Goal: Task Accomplishment & Management: Manage account settings

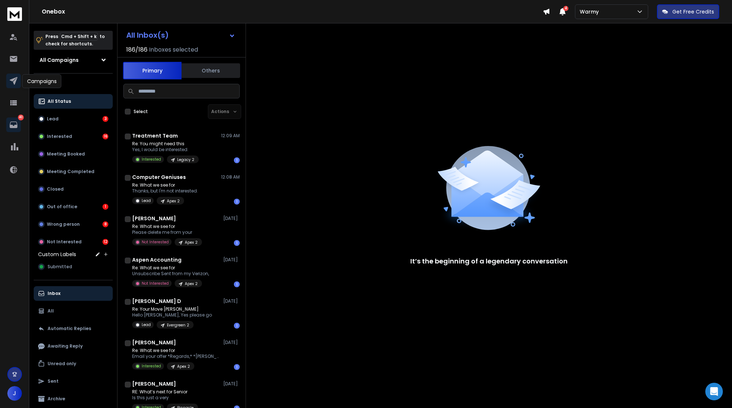
click at [16, 82] on icon at bounding box center [13, 81] width 9 height 9
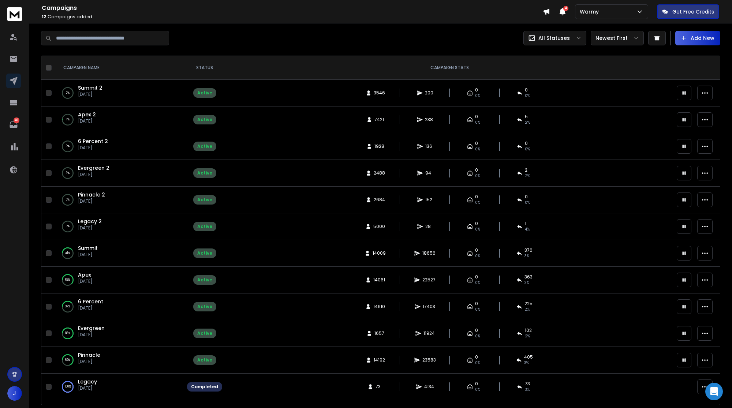
scroll to position [3, 0]
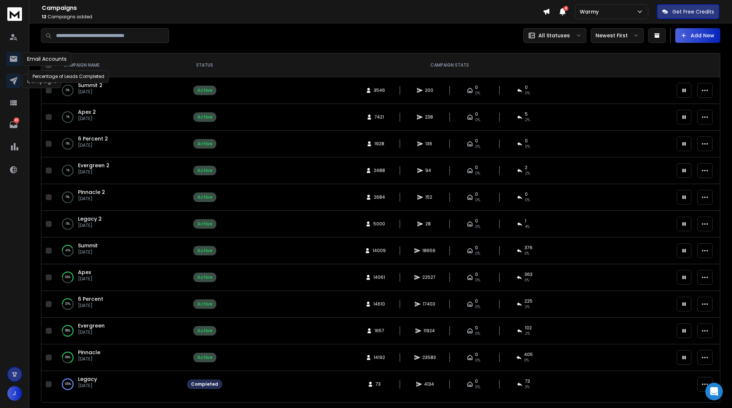
click at [20, 66] on link at bounding box center [13, 59] width 15 height 15
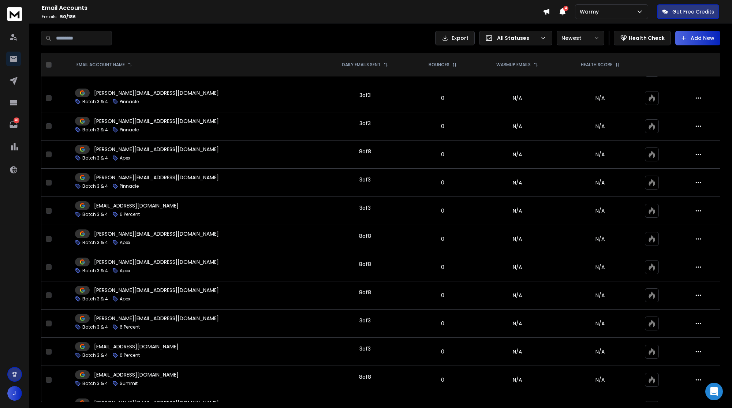
scroll to position [438, 0]
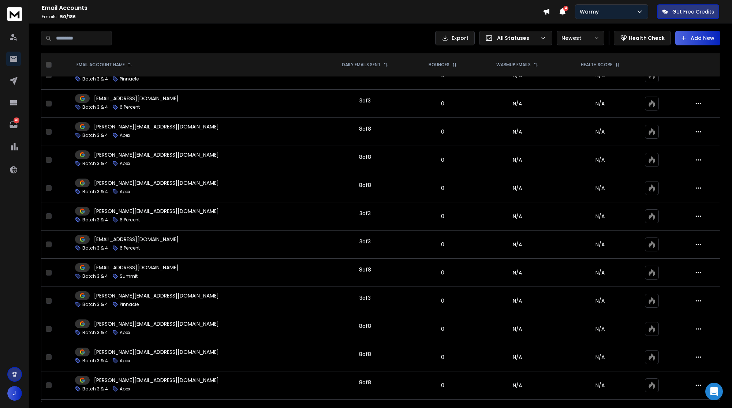
click at [618, 11] on div "Warmy" at bounding box center [612, 11] width 64 height 7
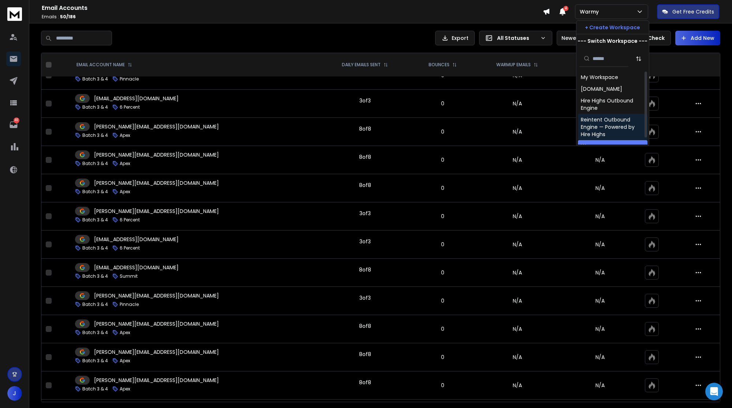
click at [599, 117] on div "Reintent Outbound Engine — Powered by Hire Highs" at bounding box center [613, 127] width 64 height 22
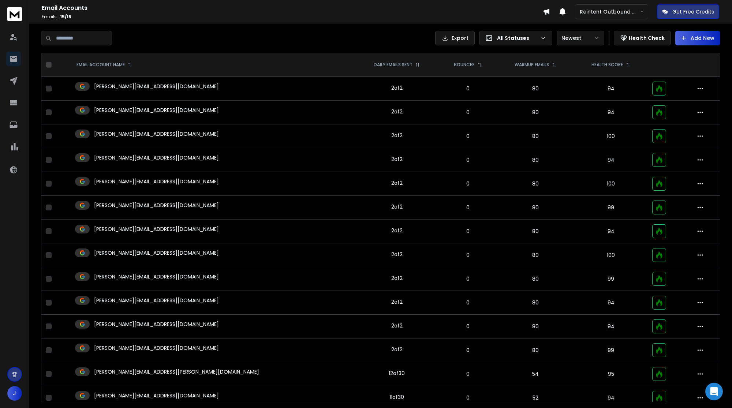
scroll to position [34, 0]
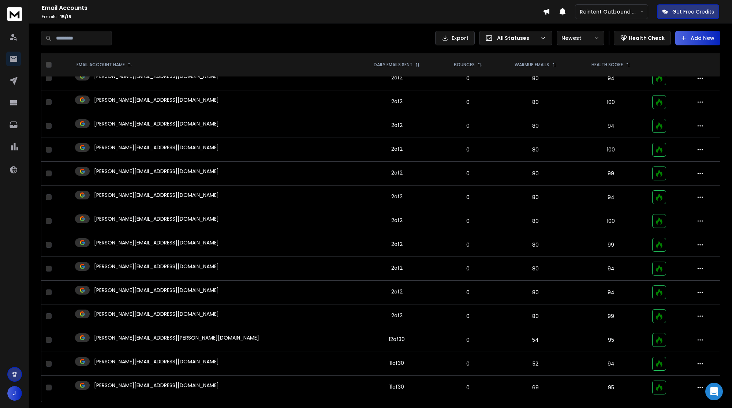
click at [241, 201] on td "mike@reintentmktg.com" at bounding box center [213, 198] width 284 height 24
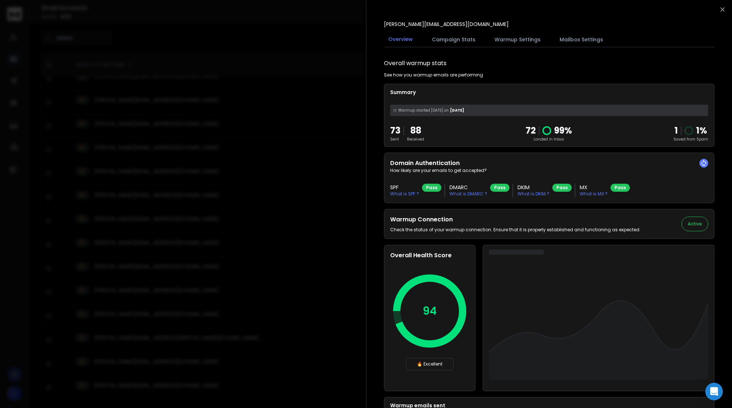
scroll to position [167, 0]
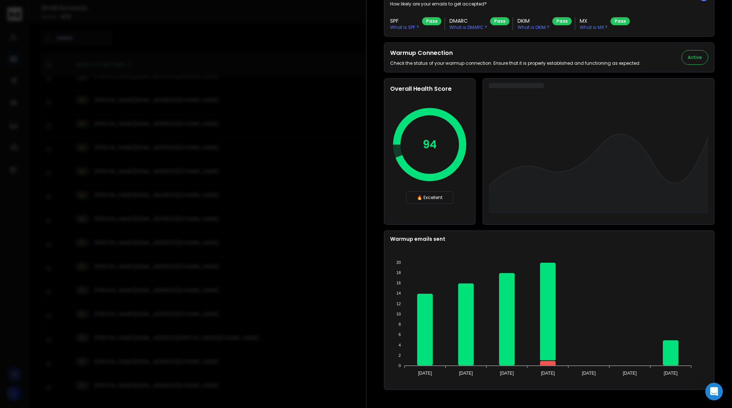
click at [302, 249] on div at bounding box center [366, 204] width 732 height 408
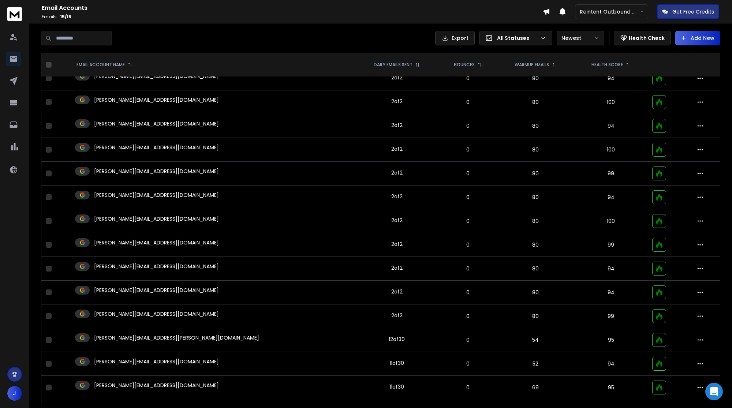
scroll to position [0, 0]
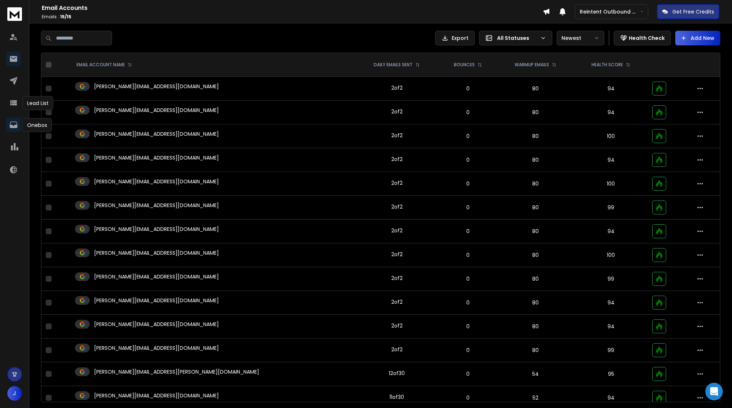
click at [14, 120] on link at bounding box center [13, 125] width 15 height 15
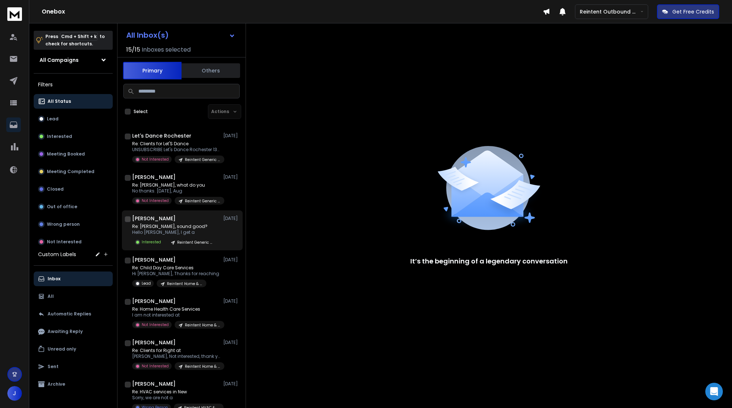
click at [190, 217] on div "douglas lilley 01 Aug" at bounding box center [186, 218] width 108 height 7
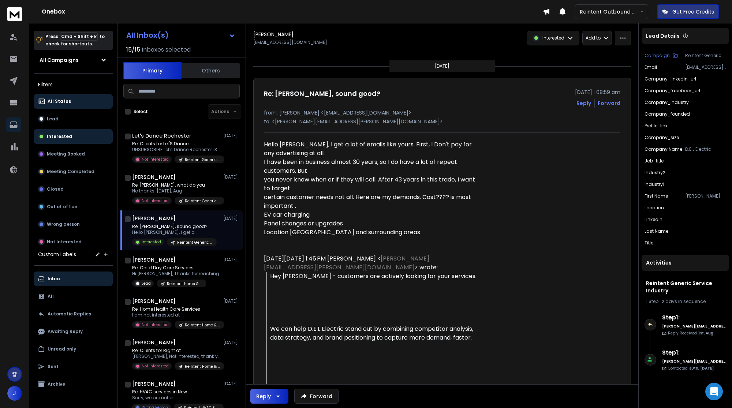
click at [58, 136] on p "Interested" at bounding box center [59, 137] width 25 height 6
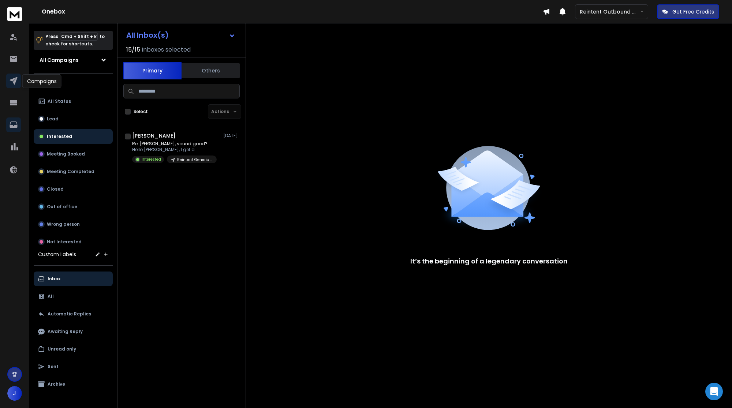
click at [10, 74] on link at bounding box center [13, 81] width 15 height 15
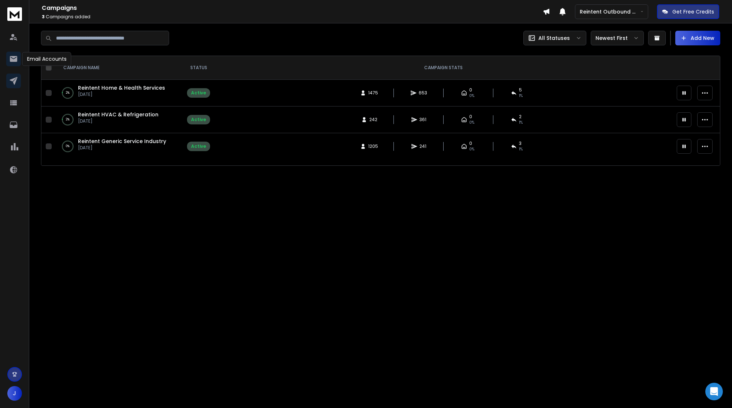
click at [7, 57] on link at bounding box center [13, 59] width 15 height 15
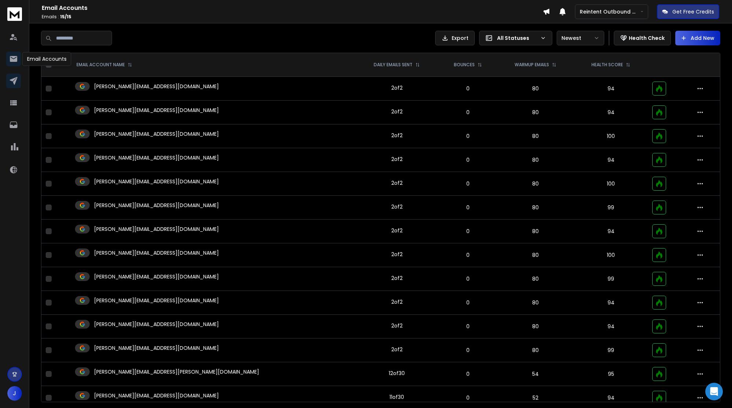
click at [11, 82] on icon at bounding box center [13, 81] width 9 height 9
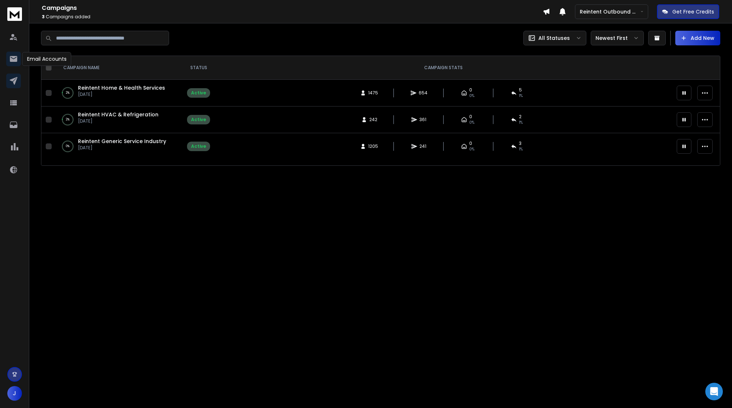
click at [15, 58] on icon at bounding box center [13, 59] width 9 height 9
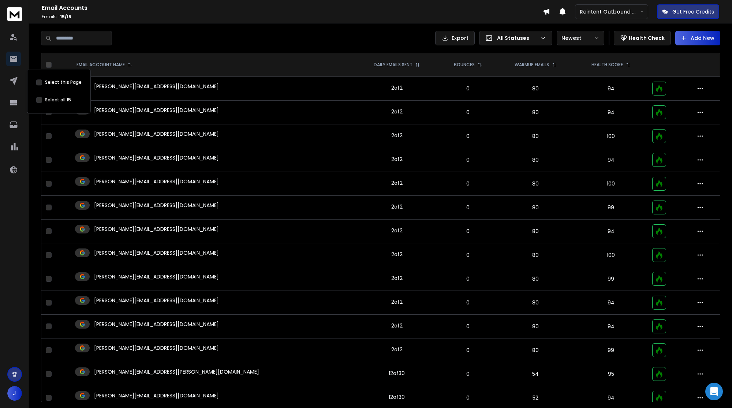
click at [48, 63] on button "Select this Page" at bounding box center [49, 65] width 6 height 6
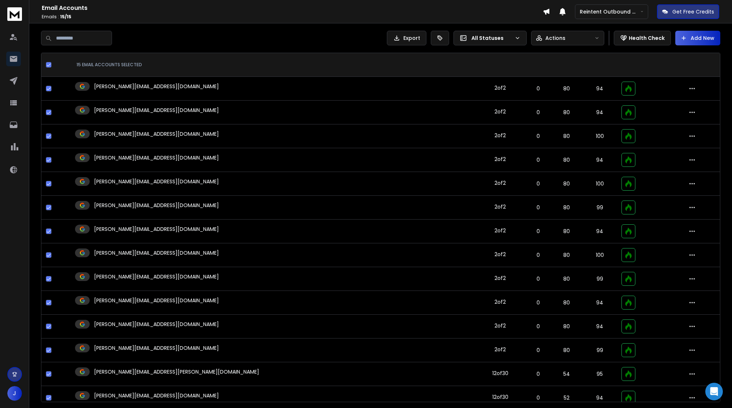
scroll to position [34, 0]
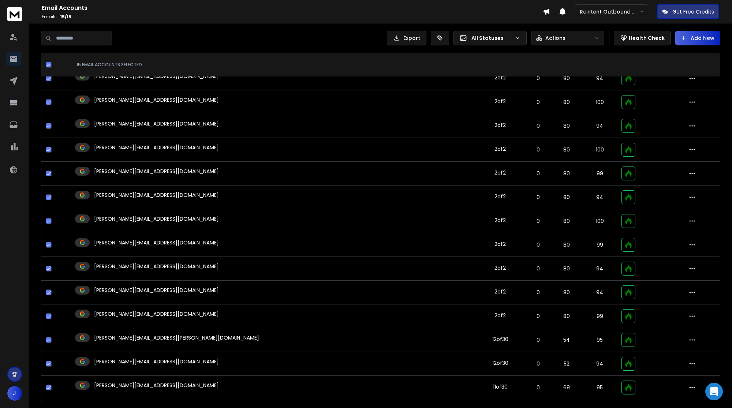
click at [48, 387] on button "button" at bounding box center [49, 388] width 6 height 6
click at [48, 361] on button "button" at bounding box center [49, 364] width 6 height 6
click at [47, 339] on button "button" at bounding box center [49, 340] width 6 height 6
click at [586, 33] on button "Actions" at bounding box center [567, 38] width 73 height 15
click at [580, 52] on div "Bulk Edit" at bounding box center [570, 55] width 70 height 12
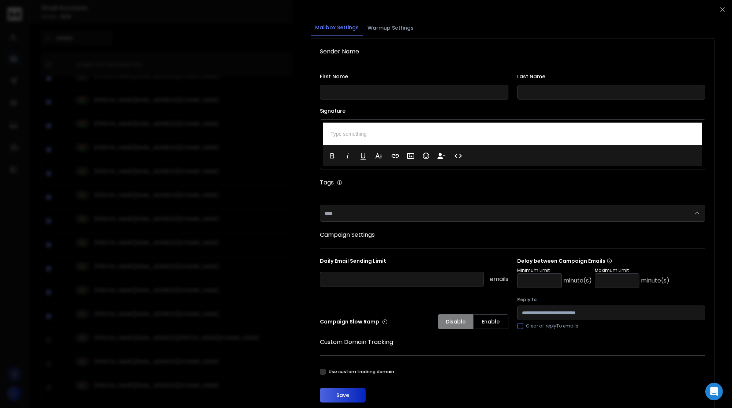
click at [379, 277] on input "number" at bounding box center [402, 279] width 164 height 15
type input "*"
click at [338, 395] on button "Save" at bounding box center [343, 395] width 46 height 15
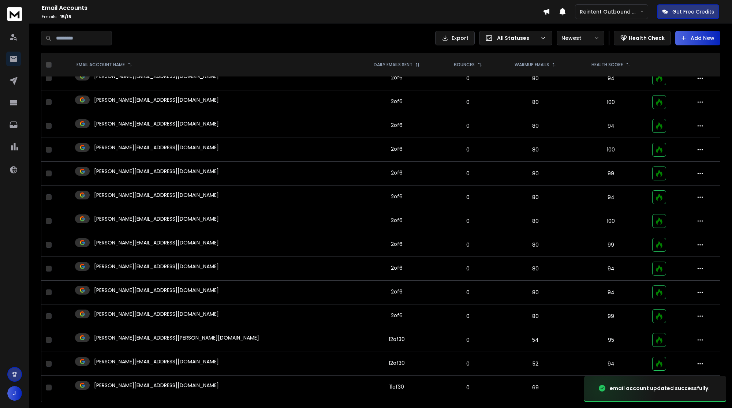
scroll to position [0, 0]
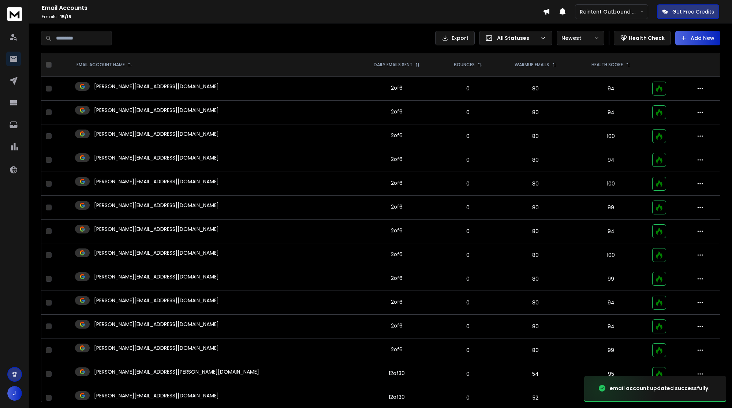
click at [48, 64] on button "button" at bounding box center [49, 65] width 6 height 6
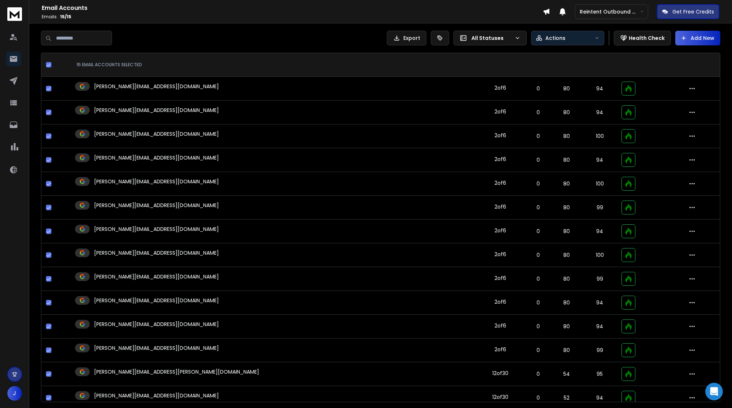
click at [592, 35] on div "Actions" at bounding box center [564, 37] width 56 height 7
click at [577, 54] on div "Bulk Edit" at bounding box center [570, 55] width 70 height 12
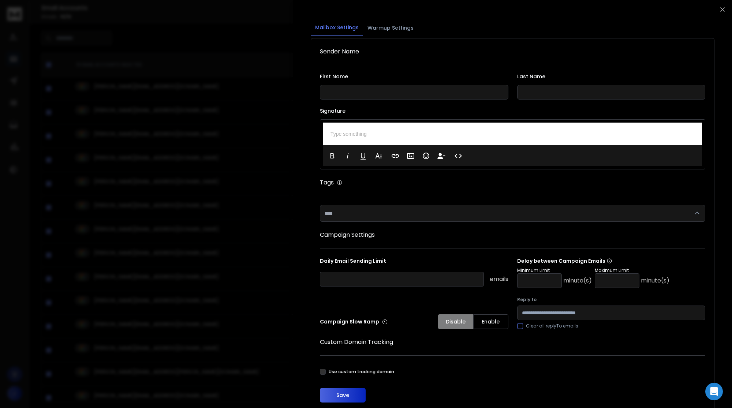
click at [389, 34] on button "Warmup Settings" at bounding box center [390, 28] width 55 height 16
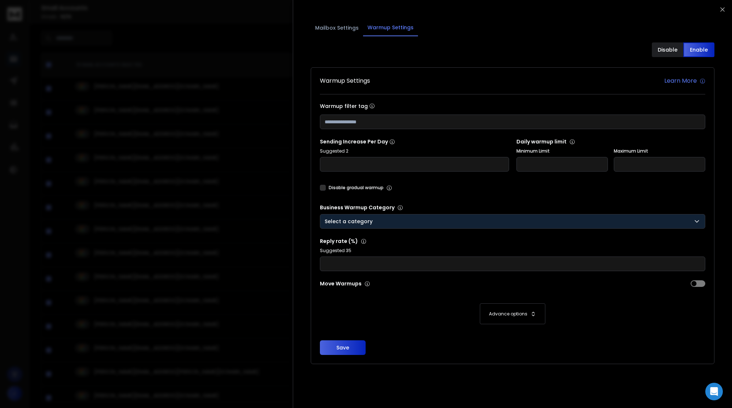
click at [407, 219] on div "Select a category" at bounding box center [513, 221] width 376 height 7
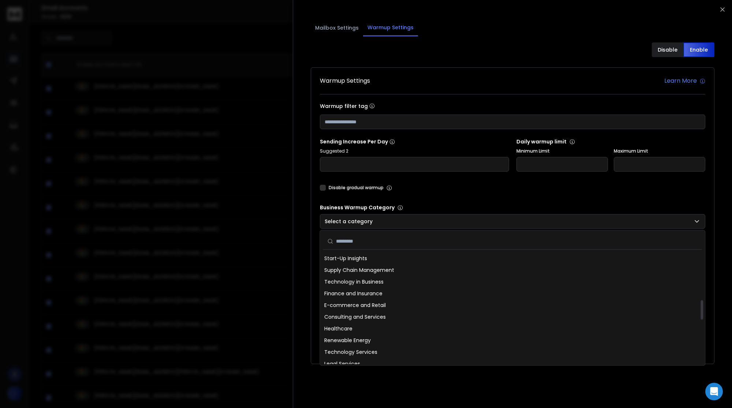
scroll to position [260, 0]
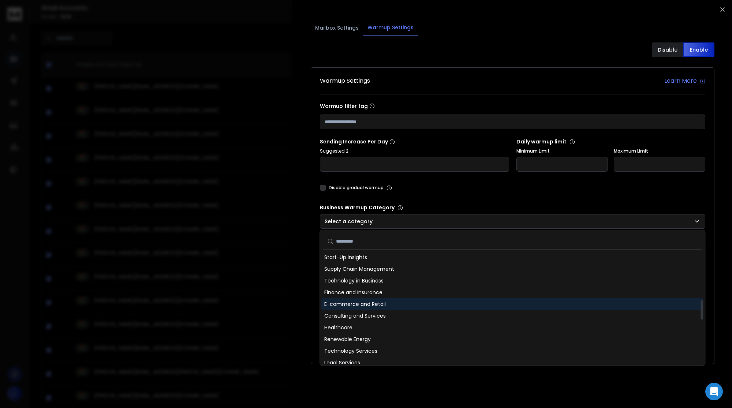
click at [411, 303] on div "E-commerce and Retail" at bounding box center [512, 304] width 382 height 12
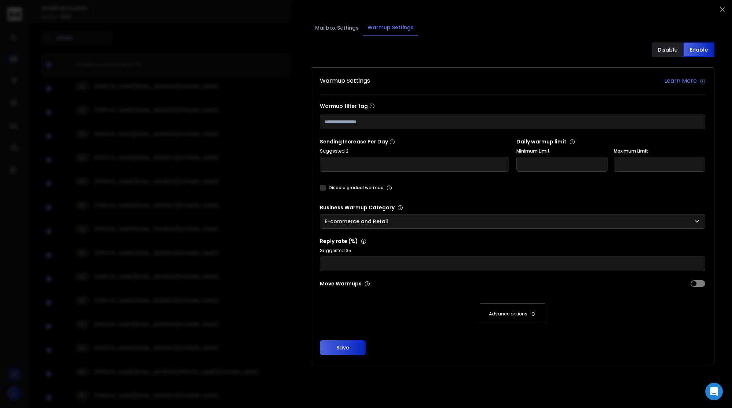
click at [354, 348] on button "Save" at bounding box center [343, 347] width 46 height 15
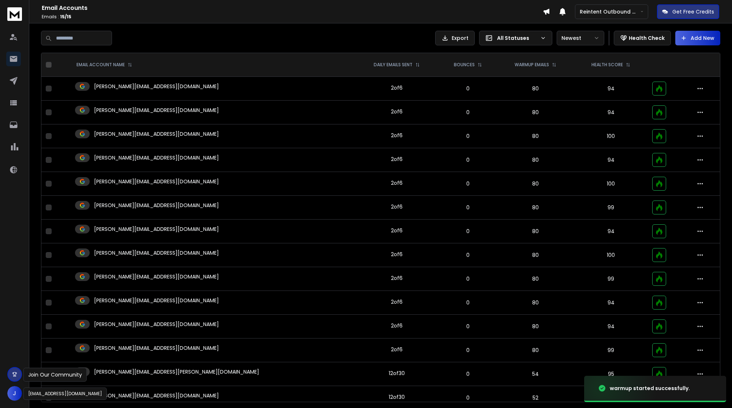
click at [15, 390] on span "J" at bounding box center [14, 393] width 15 height 15
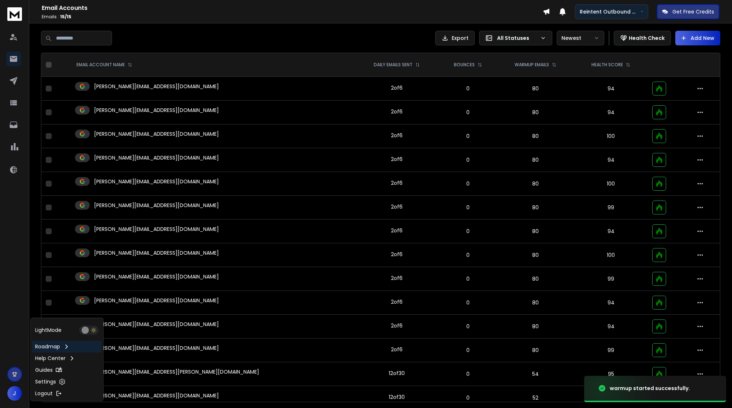
click at [612, 11] on p "Reintent Outbound Engine — Powered by Hire Highs" at bounding box center [610, 11] width 61 height 7
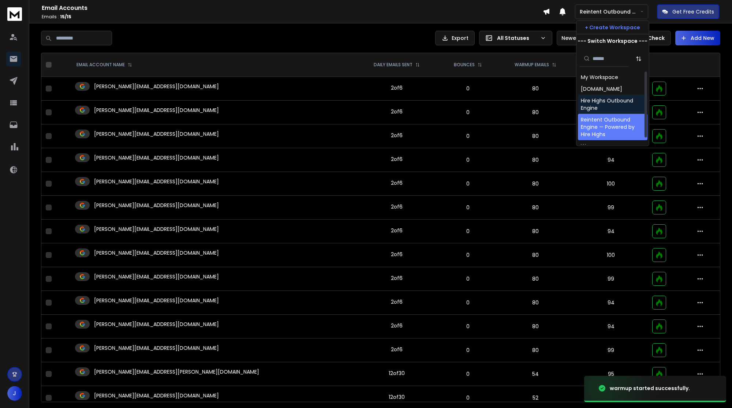
click at [601, 100] on div "Hire Highs Outbound Engine" at bounding box center [613, 104] width 64 height 15
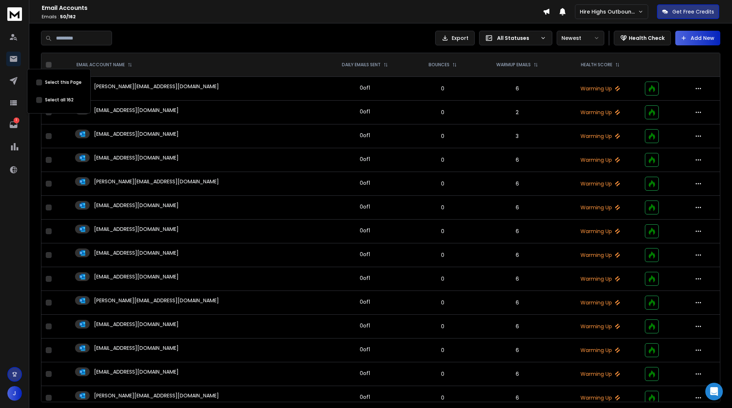
click at [38, 100] on button "Select this Page" at bounding box center [39, 100] width 6 height 6
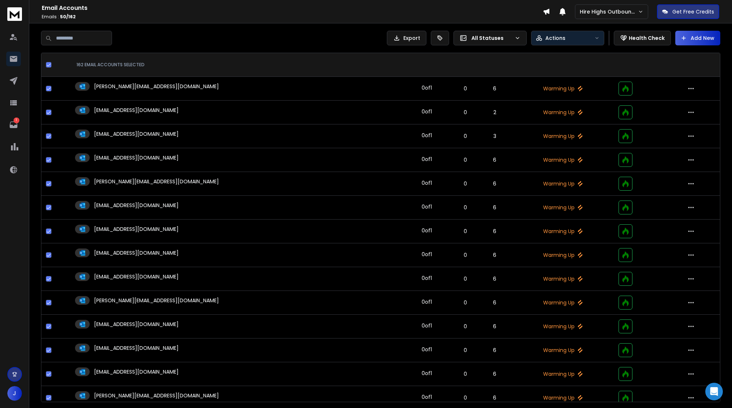
click at [552, 42] on button "Actions" at bounding box center [567, 38] width 73 height 15
click at [556, 57] on div "Bulk Edit" at bounding box center [553, 54] width 31 height 7
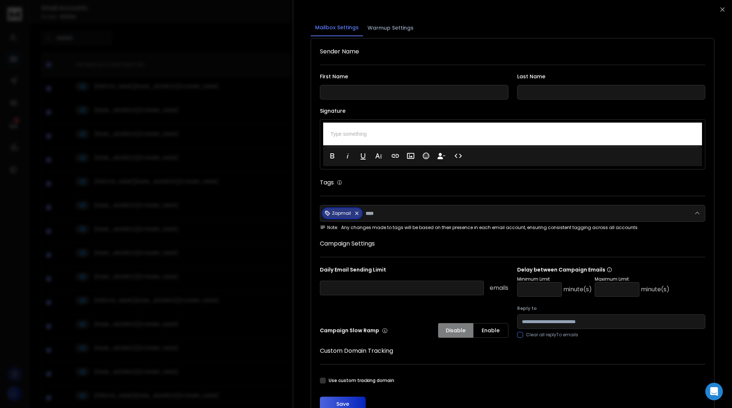
click at [395, 28] on button "Warmup Settings" at bounding box center [390, 28] width 55 height 16
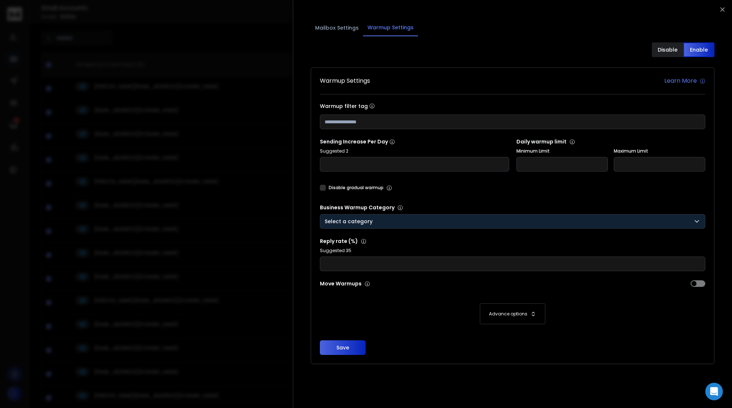
click at [397, 218] on div "Select a category" at bounding box center [513, 221] width 376 height 7
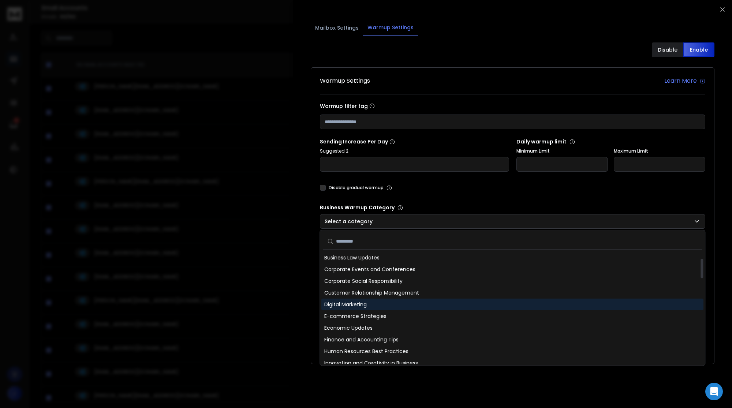
scroll to position [24, 0]
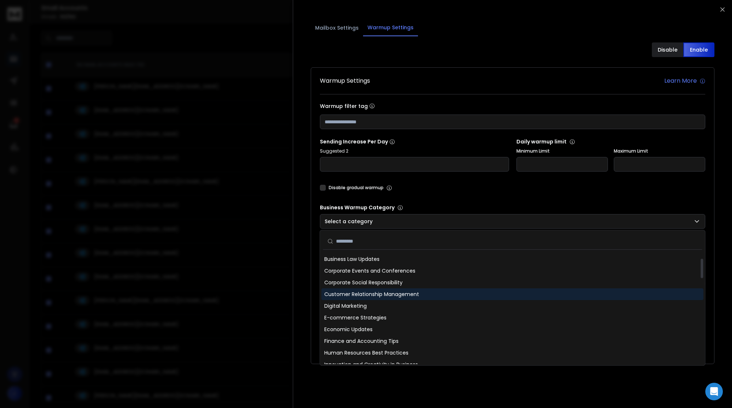
click at [394, 295] on span "Customer Relationship Management" at bounding box center [371, 294] width 95 height 7
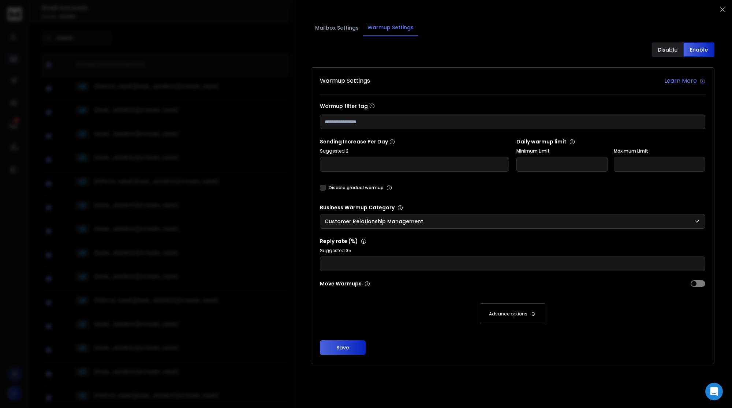
click at [507, 309] on div "Advance options" at bounding box center [513, 313] width 66 height 21
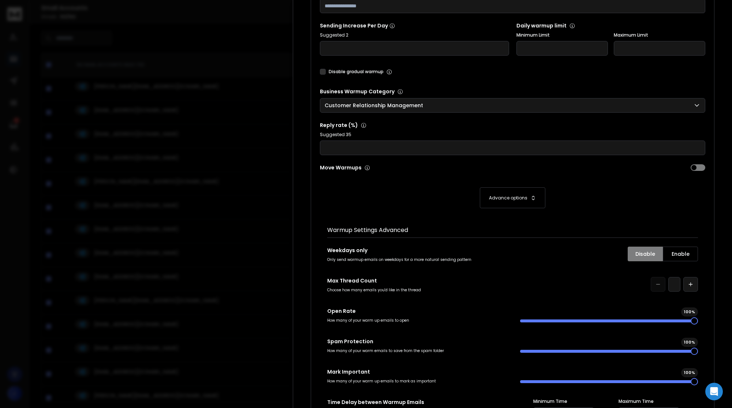
scroll to position [190, 0]
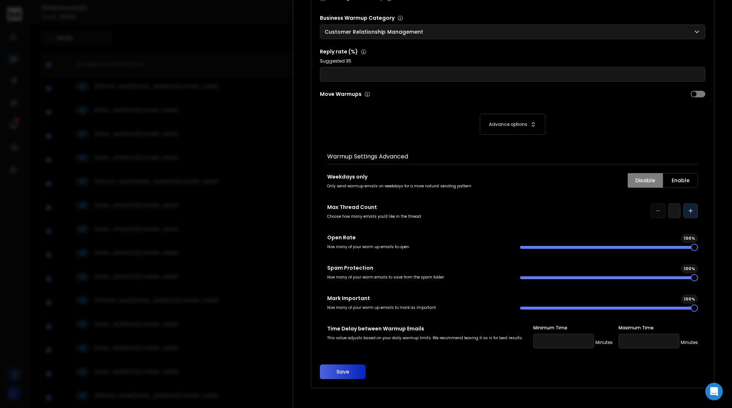
click at [690, 214] on button "button" at bounding box center [690, 211] width 15 height 15
type input "*"
click at [365, 367] on button "Save" at bounding box center [343, 372] width 46 height 15
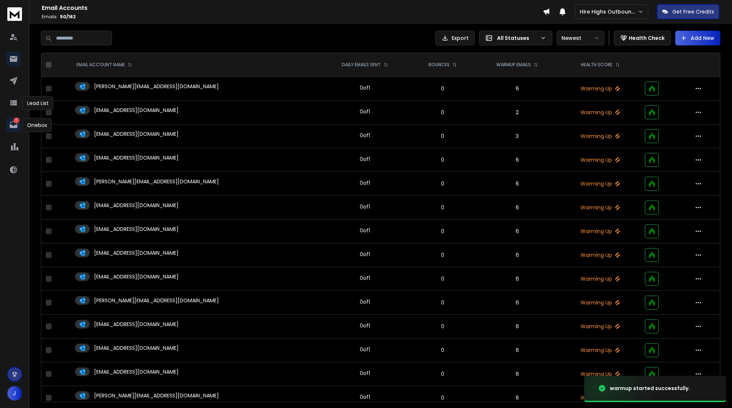
click at [14, 123] on icon at bounding box center [13, 124] width 9 height 9
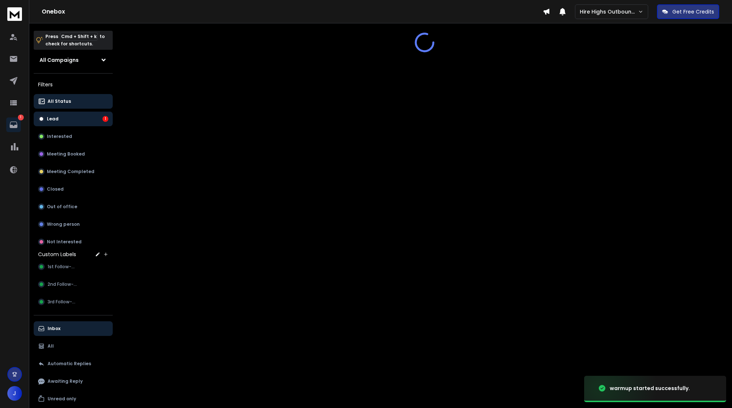
click at [86, 120] on button "Lead 1" at bounding box center [73, 119] width 79 height 15
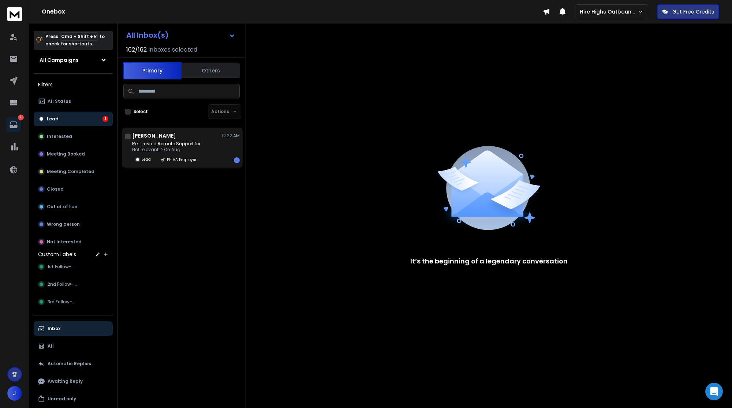
click at [200, 140] on div "[PERSON_NAME] 12:22 AM Re: Trusted Remote Support for Not relevant. > On Aug Le…" at bounding box center [186, 147] width 108 height 31
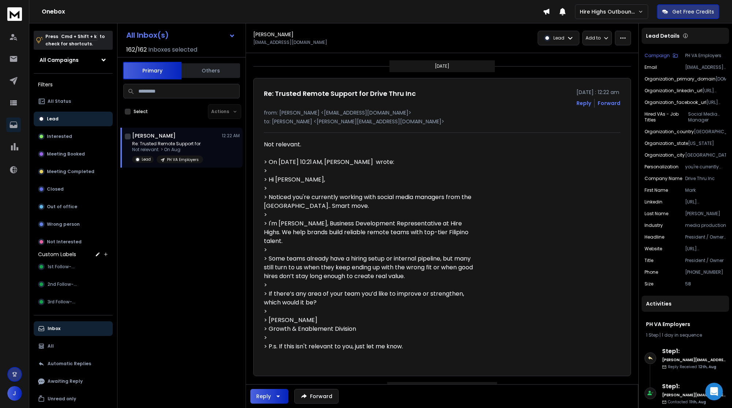
click at [567, 37] on div "Lead" at bounding box center [558, 38] width 41 height 14
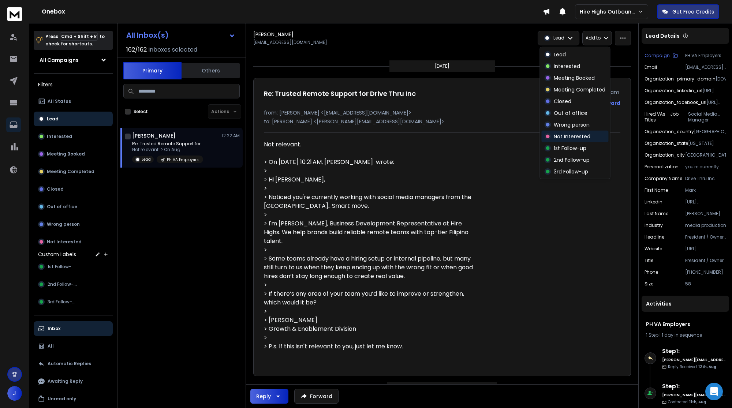
click at [565, 134] on p "Not Interested" at bounding box center [572, 136] width 37 height 7
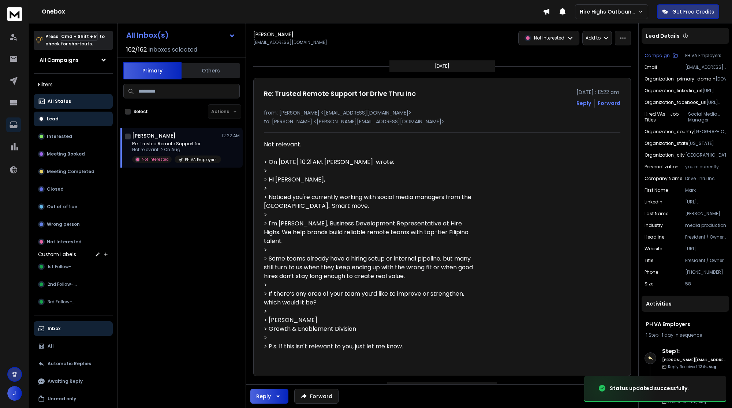
click at [61, 98] on p "All Status" at bounding box center [59, 101] width 23 height 6
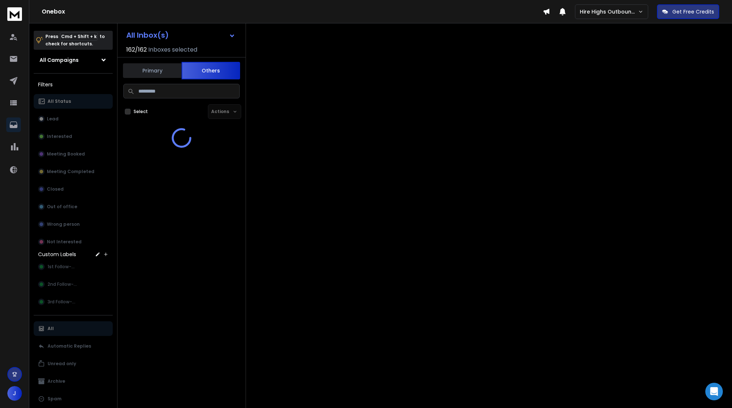
click at [216, 66] on button "Others" at bounding box center [211, 71] width 59 height 18
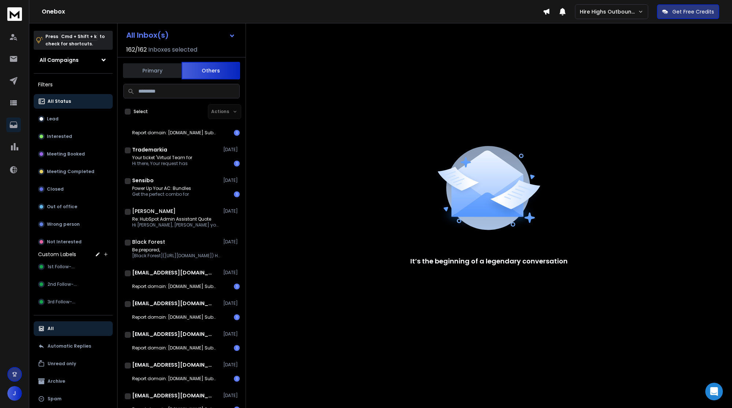
scroll to position [523, 0]
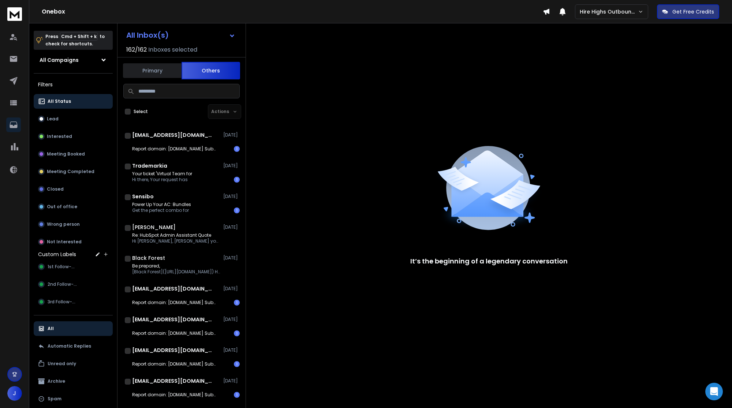
click at [150, 73] on button "Primary" at bounding box center [152, 71] width 59 height 16
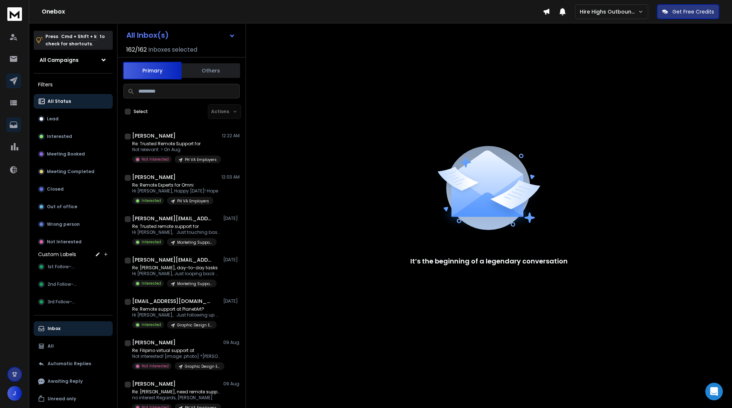
click at [13, 83] on icon at bounding box center [13, 81] width 9 height 9
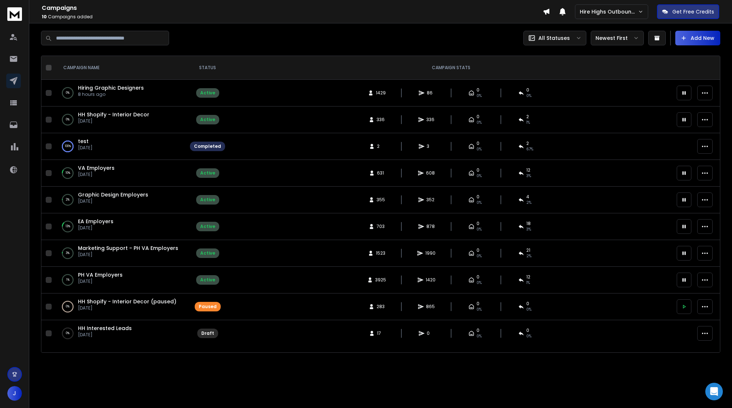
click at [255, 89] on div "1429 86 0 0% 0 0 %" at bounding box center [451, 93] width 434 height 12
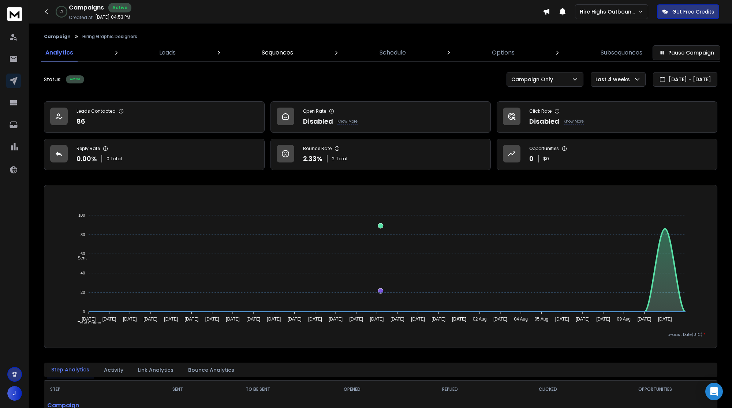
click at [263, 53] on p "Sequences" at bounding box center [277, 52] width 31 height 9
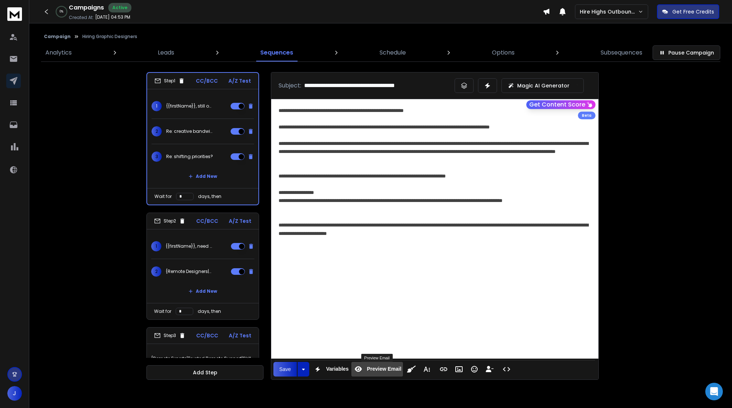
click at [376, 366] on div "Preview Email" at bounding box center [376, 369] width 51 height 12
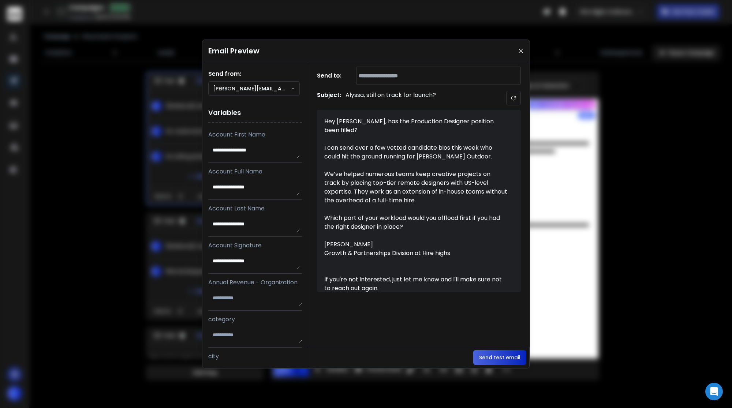
click at [523, 52] on icon at bounding box center [521, 51] width 6 height 6
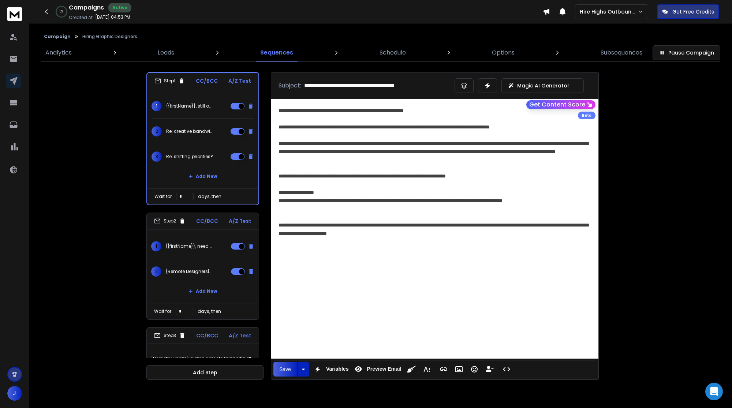
click at [193, 243] on p "{{firstName}}, need {remote designers|trusted remote designers|skilled virtual …" at bounding box center [189, 246] width 47 height 6
type input "**********"
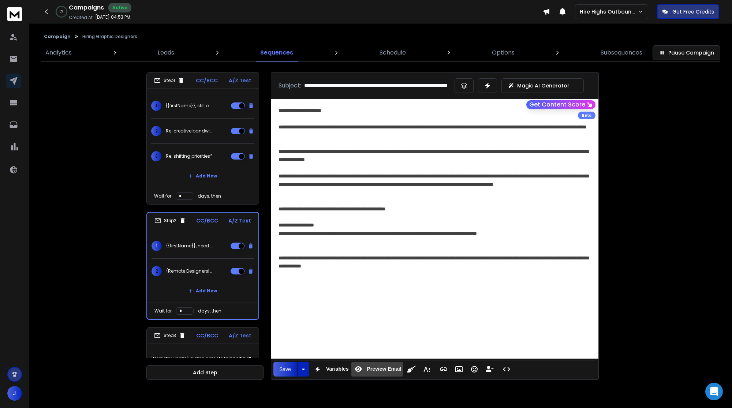
click at [368, 366] on span "Preview Email" at bounding box center [383, 369] width 37 height 6
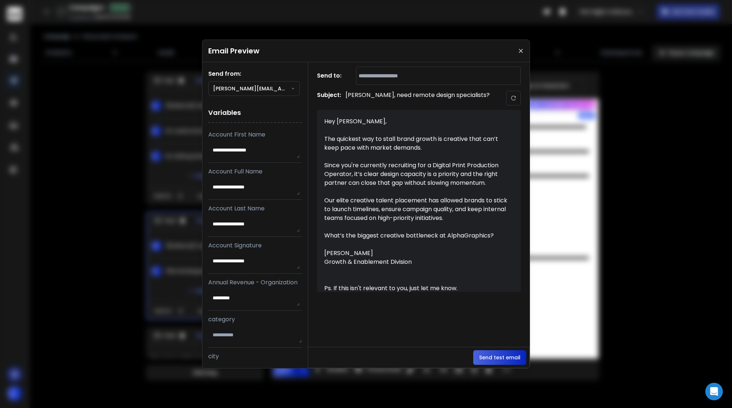
click at [521, 49] on icon at bounding box center [521, 51] width 6 height 6
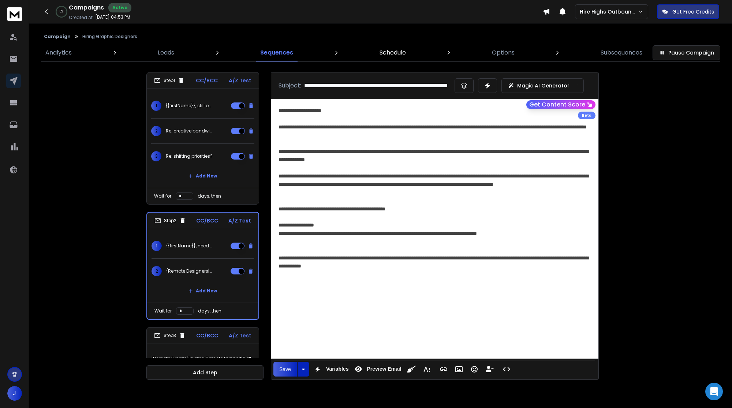
click at [407, 52] on link "Schedule" at bounding box center [392, 53] width 35 height 18
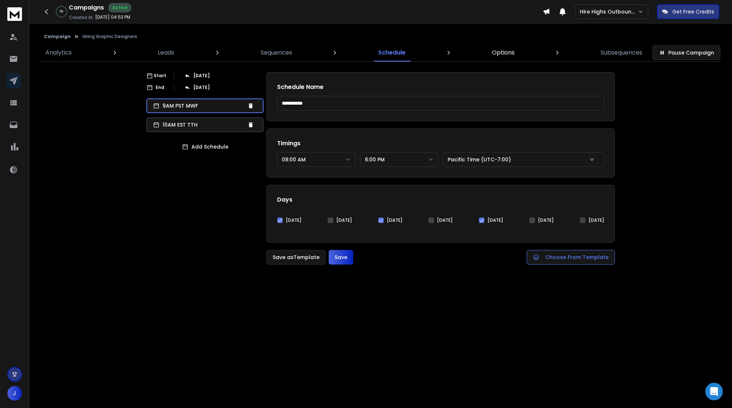
click at [493, 51] on p "Options" at bounding box center [503, 52] width 23 height 9
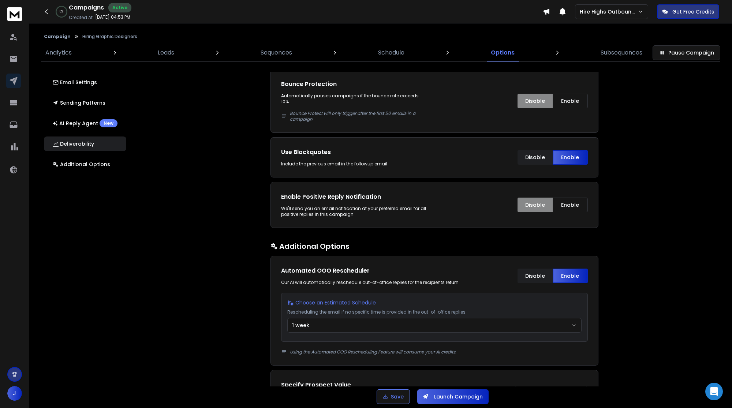
scroll to position [850, 0]
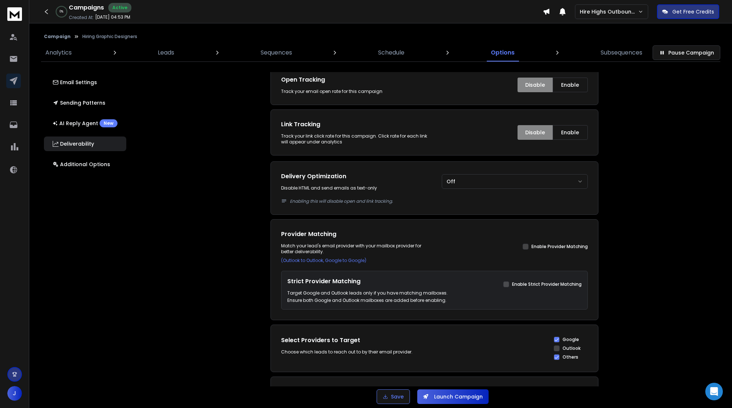
click at [523, 244] on button "Enable Provider Matching" at bounding box center [526, 247] width 6 height 6
click at [507, 282] on button "Enable Strict Provider Matching" at bounding box center [506, 285] width 6 height 6
click at [399, 390] on button "Save" at bounding box center [393, 396] width 33 height 15
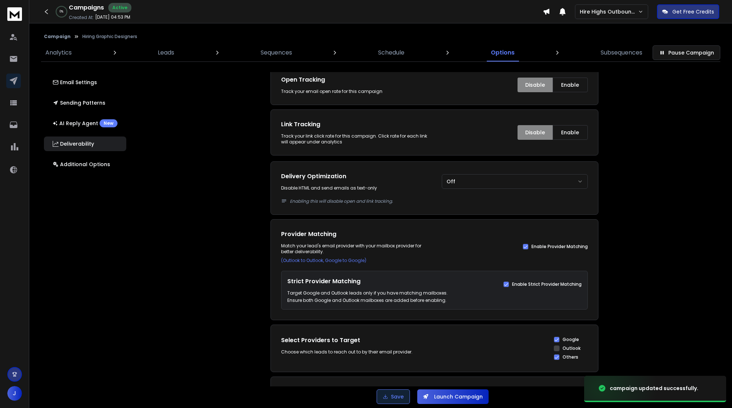
click at [399, 390] on button "Save" at bounding box center [393, 396] width 33 height 15
click at [156, 55] on link "Leads" at bounding box center [165, 53] width 25 height 18
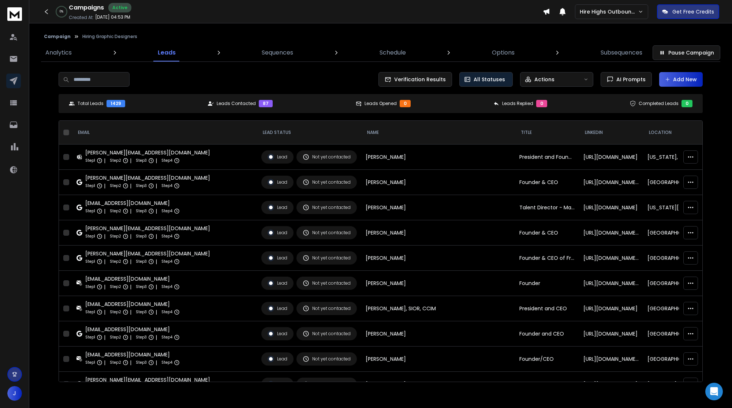
click at [495, 84] on button "All Statuses" at bounding box center [485, 79] width 53 height 15
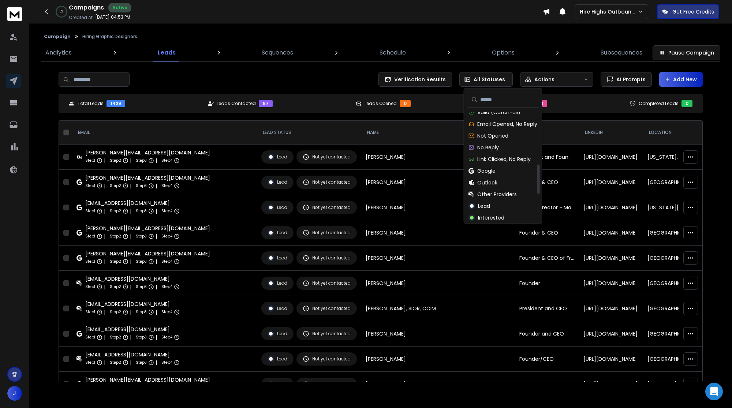
scroll to position [196, 0]
click at [490, 166] on p "Google" at bounding box center [486, 167] width 18 height 7
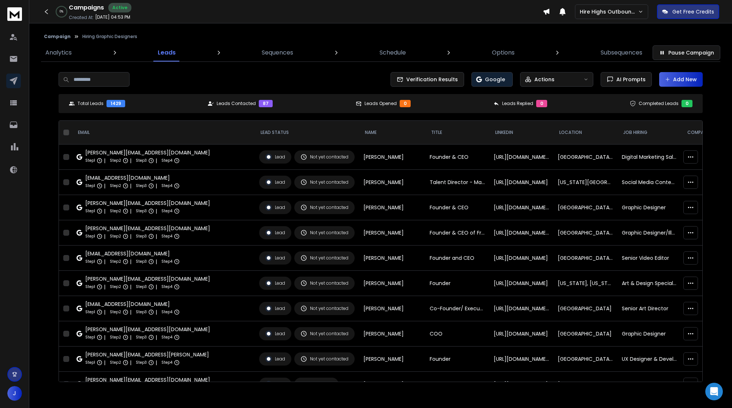
click at [481, 78] on icon "button" at bounding box center [479, 80] width 6 height 6
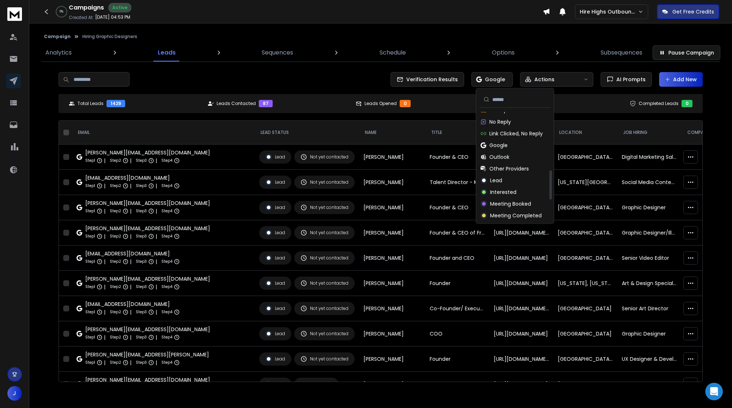
scroll to position [211, 0]
click at [500, 175] on p "Other Providers" at bounding box center [509, 176] width 40 height 7
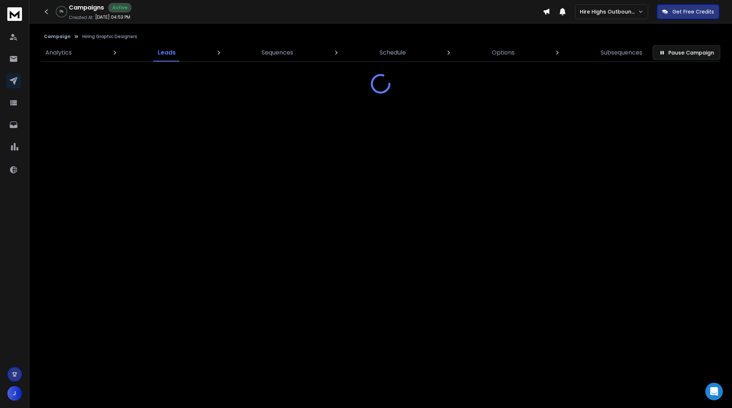
click at [376, 4] on div "0 % Campaigns Active Created At: [DATE] 04:53 PM Hire Highs Outbound Engine Get…" at bounding box center [366, 11] width 732 height 23
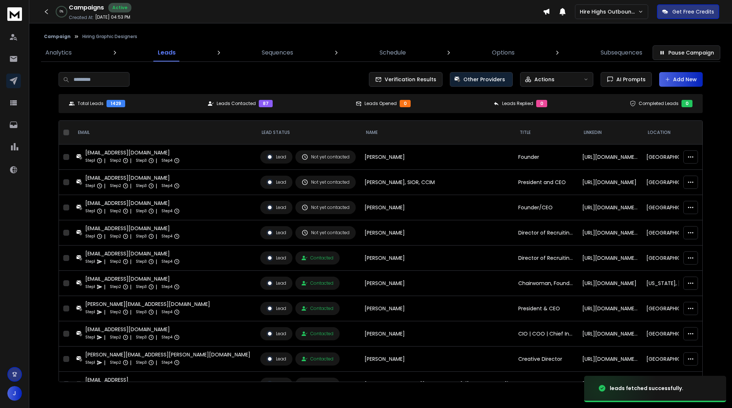
click at [480, 77] on p "Other Providers" at bounding box center [484, 79] width 42 height 7
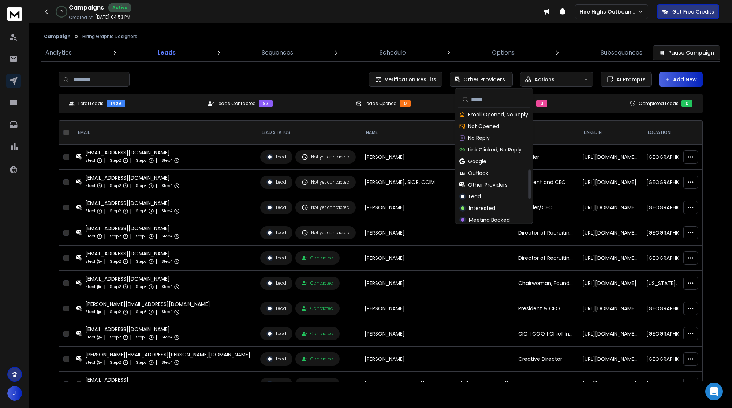
scroll to position [214, 0]
click at [477, 165] on div "Outlook" at bounding box center [493, 162] width 75 height 12
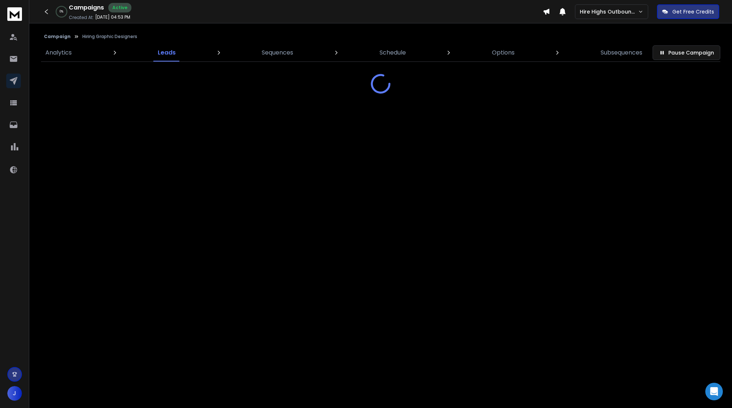
click at [373, 23] on div "Campaign Hiring Graphic Designers Analytics Leads Sequences Schedule Options Su…" at bounding box center [380, 64] width 703 height 82
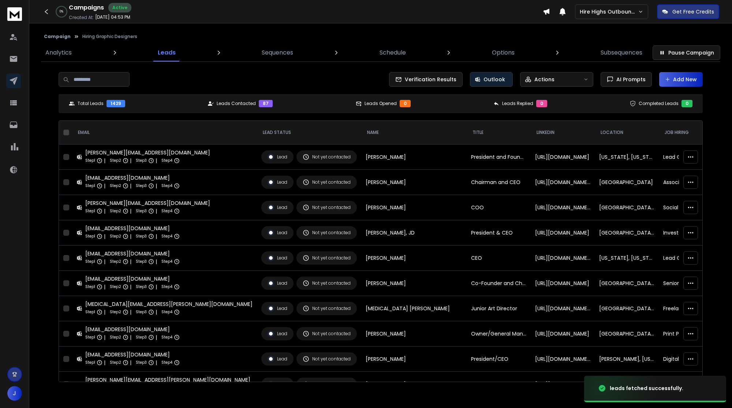
click at [481, 78] on icon "button" at bounding box center [478, 80] width 6 height 6
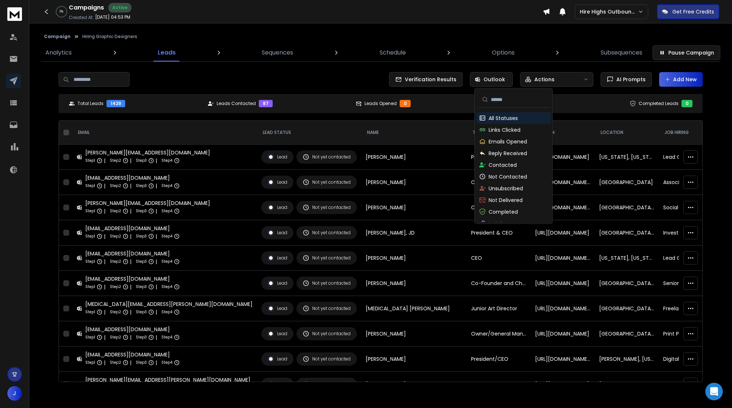
click at [484, 111] on div "All Statuses Links Clicked Emails Opened Reply Received Contacted Not Contacted…" at bounding box center [514, 167] width 78 height 113
click at [484, 115] on icon at bounding box center [482, 118] width 7 height 7
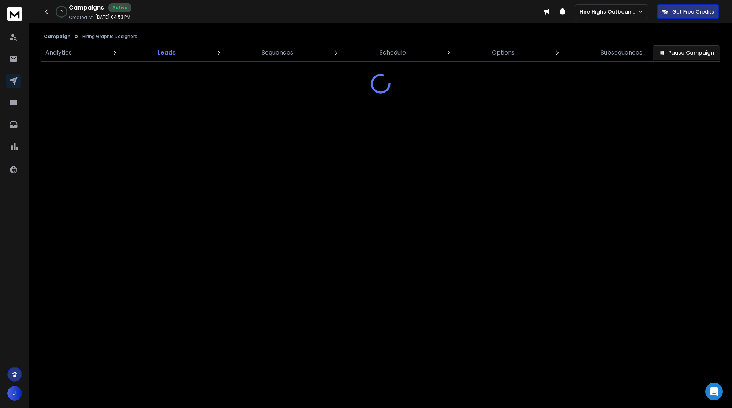
click at [453, 25] on div "Campaign Hiring Graphic Designers Analytics Leads Sequences Schedule Options Su…" at bounding box center [380, 64] width 703 height 82
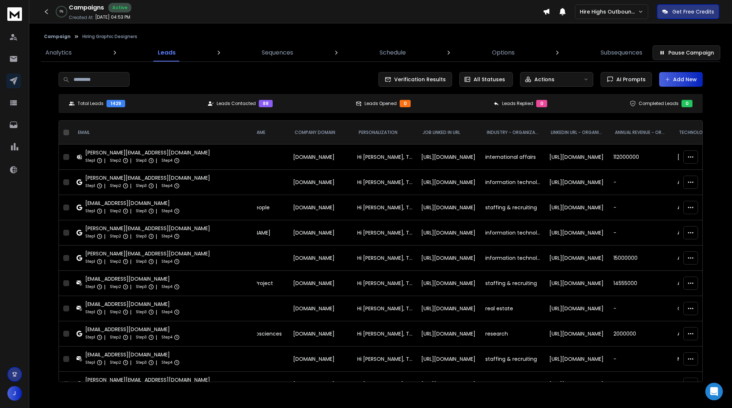
scroll to position [0, 542]
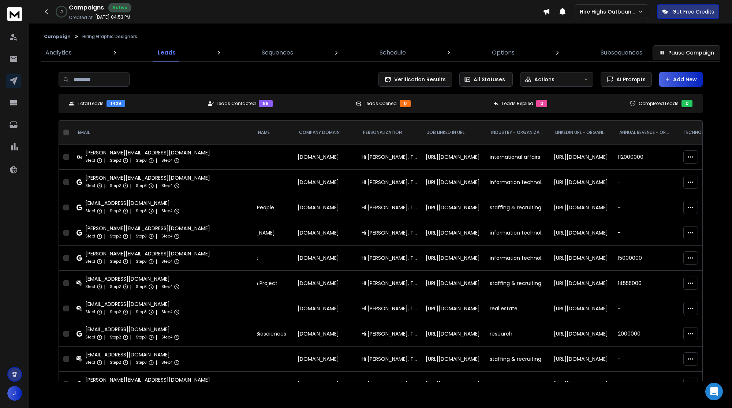
click at [357, 204] on td "Hi [PERSON_NAME], The fastest way to stall brand growth is creative that can’t …" at bounding box center [389, 207] width 64 height 25
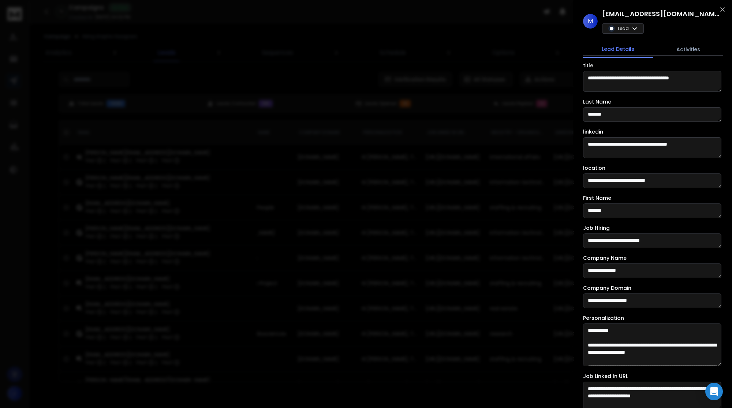
click at [273, 204] on div at bounding box center [366, 204] width 732 height 408
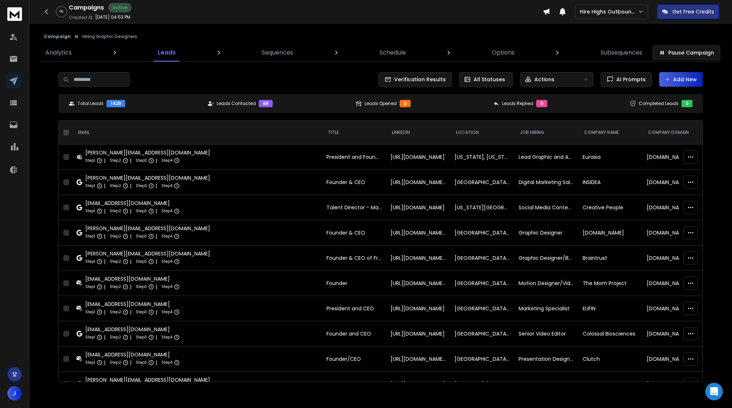
scroll to position [0, 0]
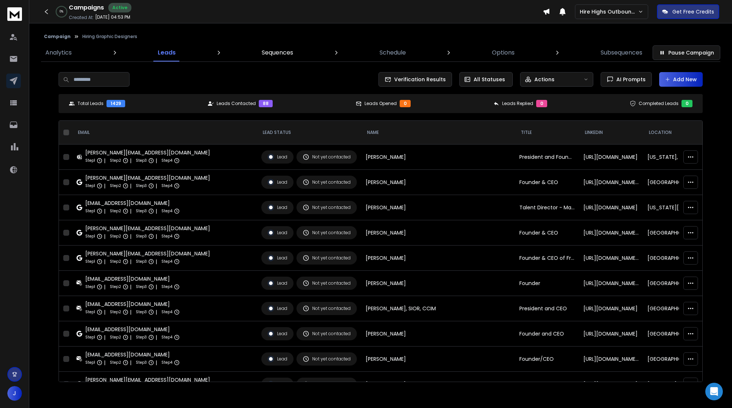
click at [284, 51] on p "Sequences" at bounding box center [277, 52] width 31 height 9
